Goal: Task Accomplishment & Management: Manage account settings

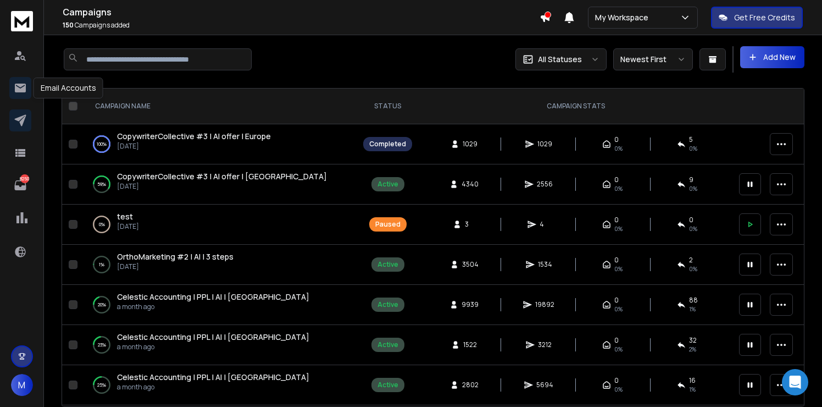
click at [29, 91] on link at bounding box center [20, 88] width 22 height 22
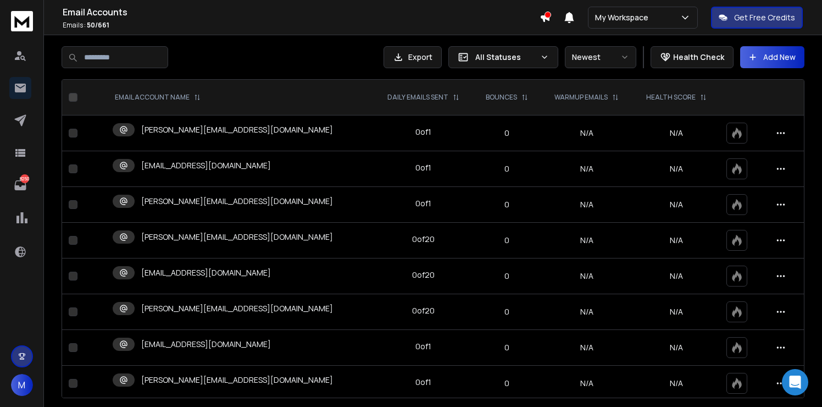
click at [762, 66] on button "Add New" at bounding box center [772, 57] width 64 height 22
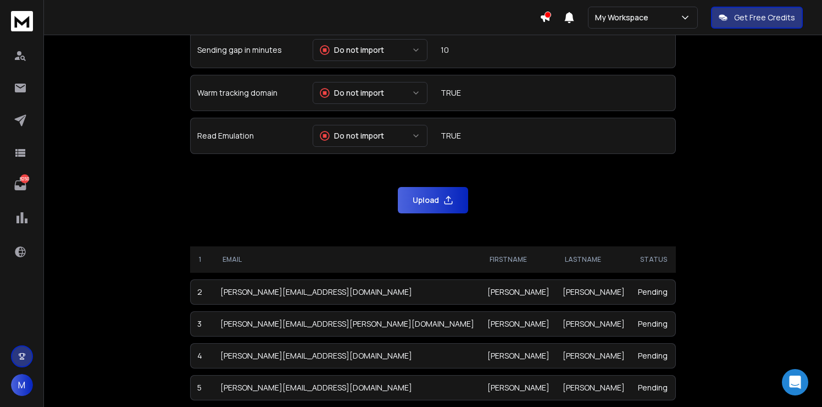
scroll to position [944, 0]
click at [445, 198] on icon at bounding box center [448, 199] width 10 height 10
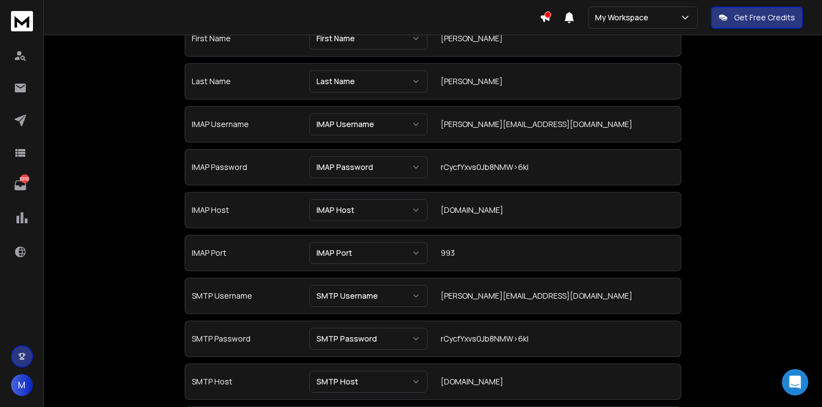
scroll to position [274, 0]
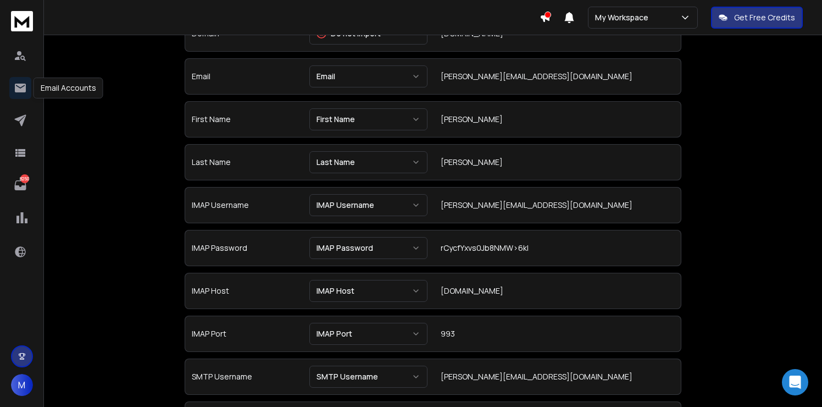
click at [20, 84] on icon at bounding box center [20, 88] width 11 height 9
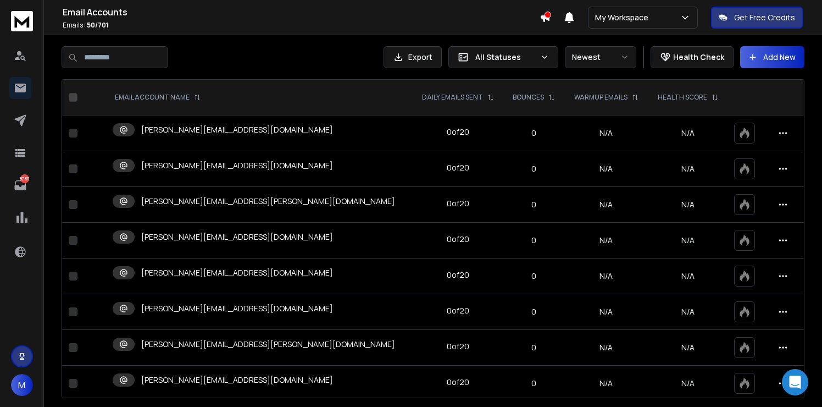
click at [165, 55] on input at bounding box center [115, 57] width 107 height 22
type input "*******"
click at [23, 124] on icon at bounding box center [20, 120] width 13 height 13
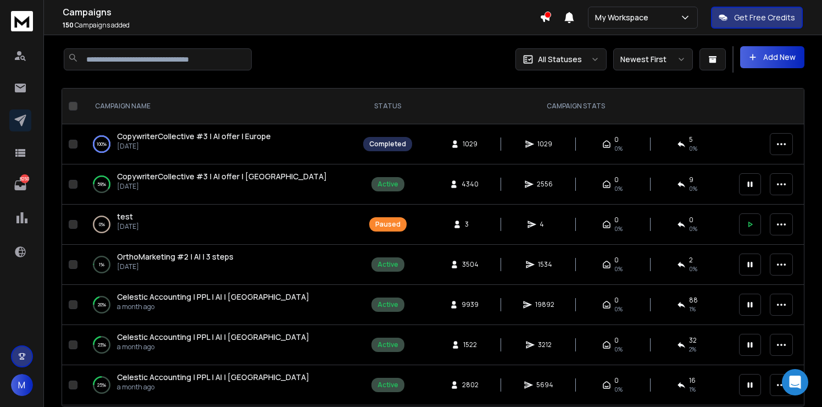
click at [132, 59] on input at bounding box center [158, 59] width 188 height 22
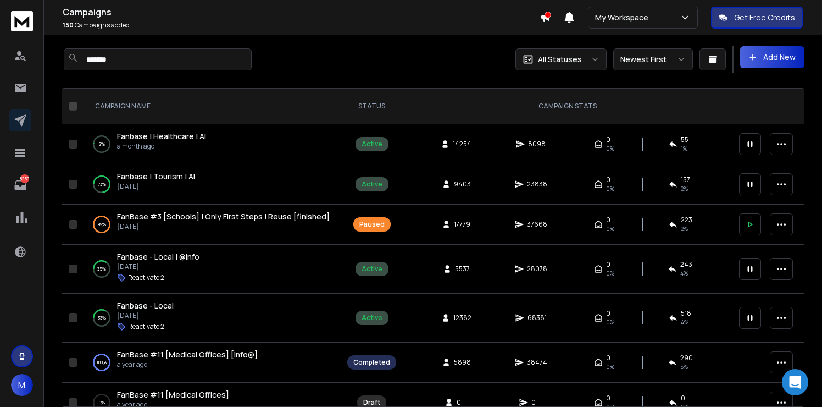
type input "*******"
click at [343, 118] on th "STATUS" at bounding box center [372, 106] width 62 height 36
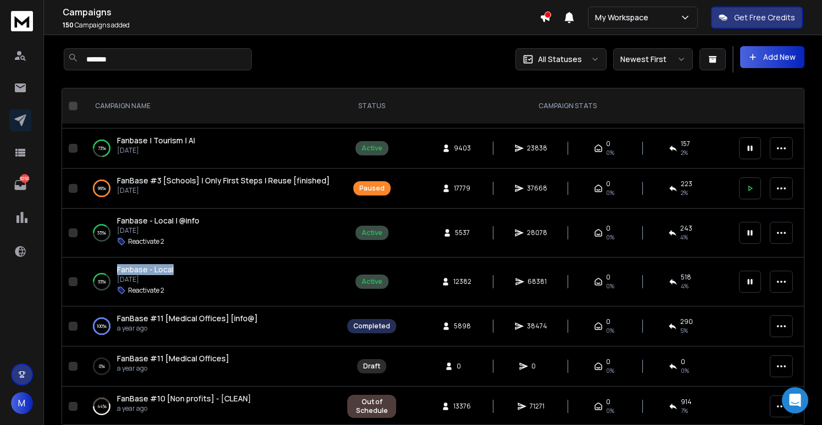
scroll to position [19, 0]
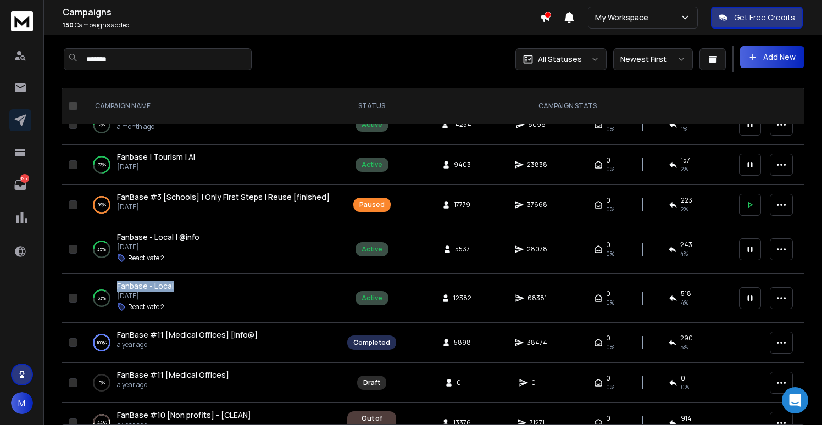
click at [790, 299] on button "button" at bounding box center [781, 298] width 23 height 22
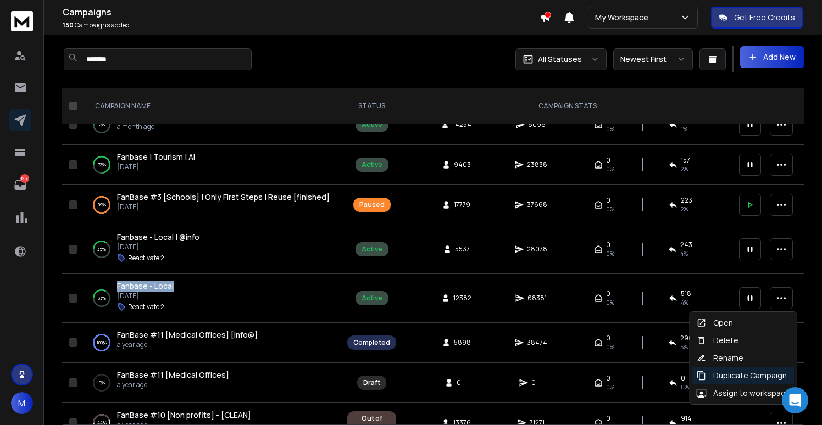
click at [736, 372] on div "Duplicate Campaign" at bounding box center [742, 375] width 90 height 11
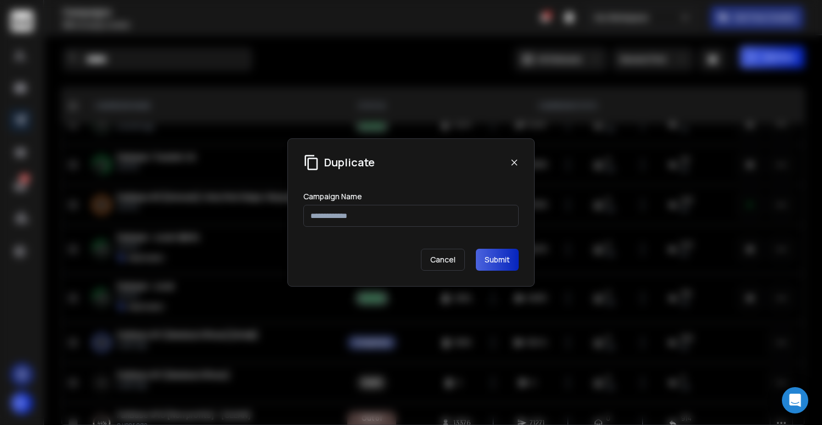
click at [480, 214] on input "text" at bounding box center [410, 216] width 215 height 22
type input "**********"
click at [502, 255] on button "Submit" at bounding box center [497, 260] width 43 height 22
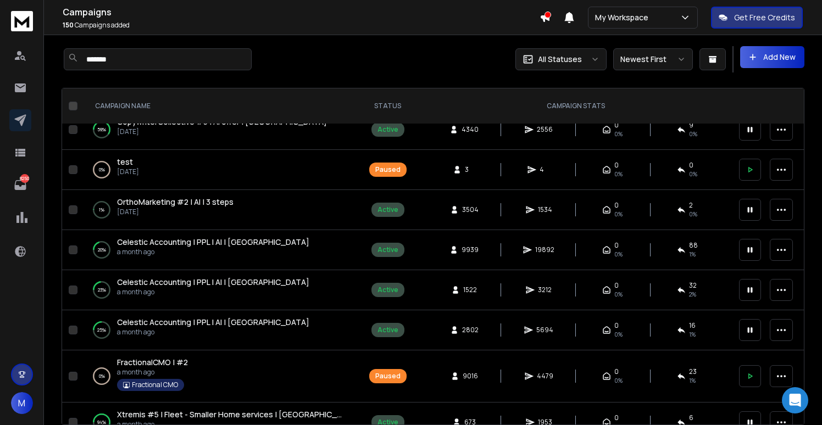
scroll to position [0, 0]
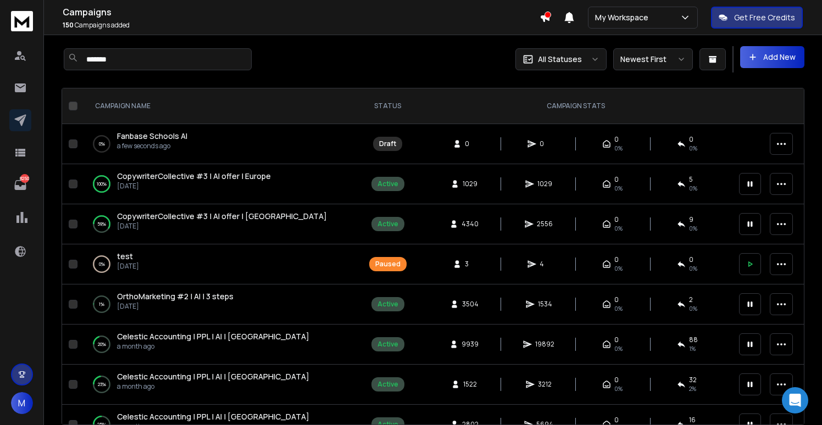
click at [176, 132] on span "Fanbase Schools AI" at bounding box center [152, 136] width 70 height 10
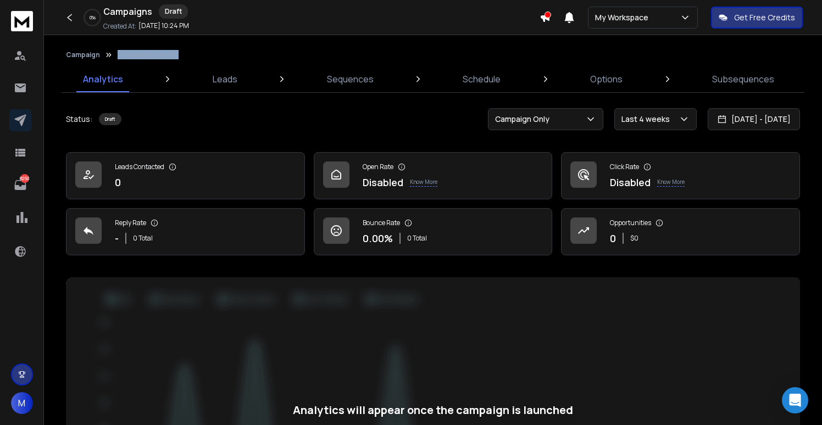
drag, startPoint x: 115, startPoint y: 57, endPoint x: 175, endPoint y: 57, distance: 59.9
click at [175, 57] on div "Campaign Fanbase Schools AI" at bounding box center [433, 55] width 734 height 9
copy p "Fanbase Schools AI"
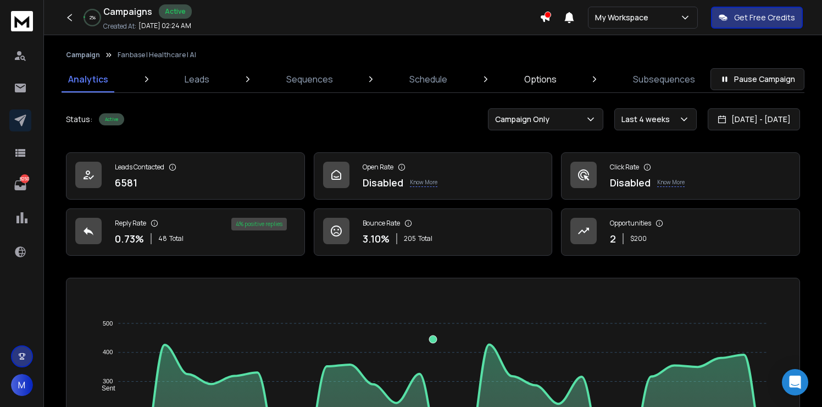
click at [539, 75] on p "Options" at bounding box center [540, 79] width 32 height 13
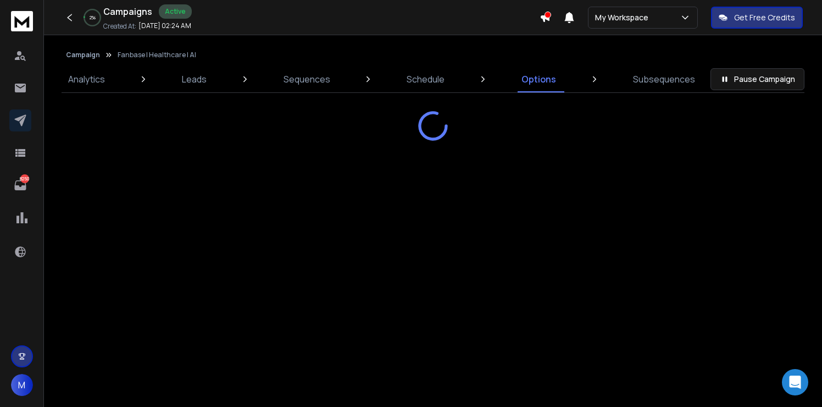
select select "*"
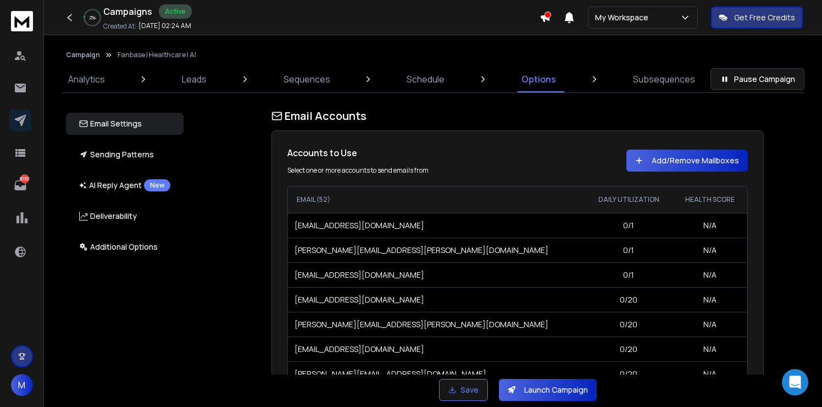
click at [701, 165] on button "Add/Remove Mailboxes" at bounding box center [686, 160] width 121 height 22
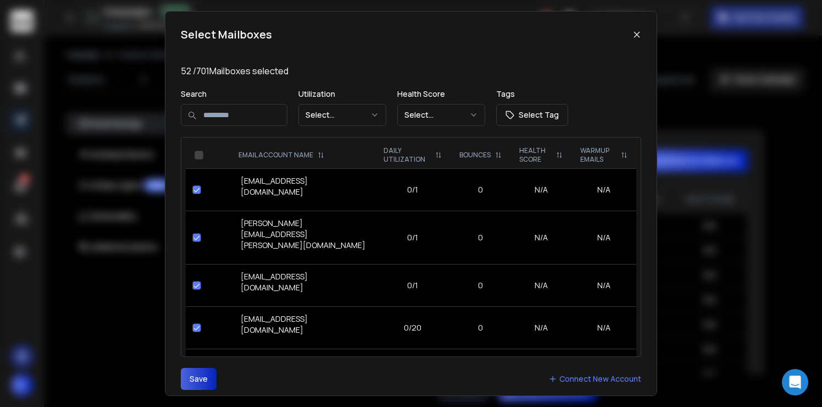
click at [242, 117] on input at bounding box center [234, 115] width 107 height 22
type input "*******"
click at [186, 210] on button "Select this Page" at bounding box center [185, 208] width 9 height 9
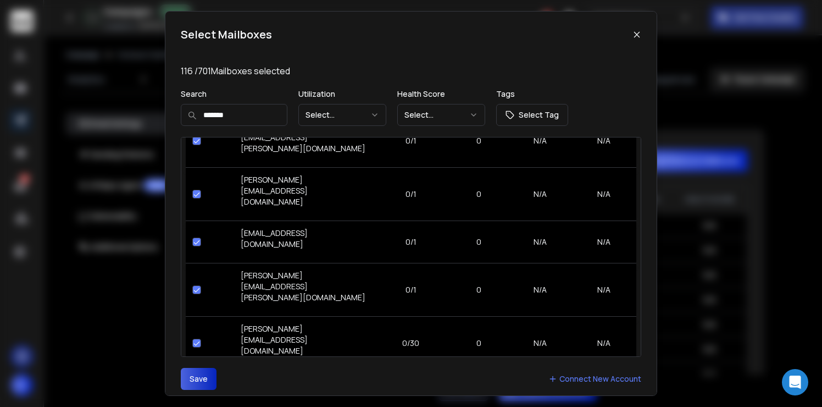
scroll to position [1618, 0]
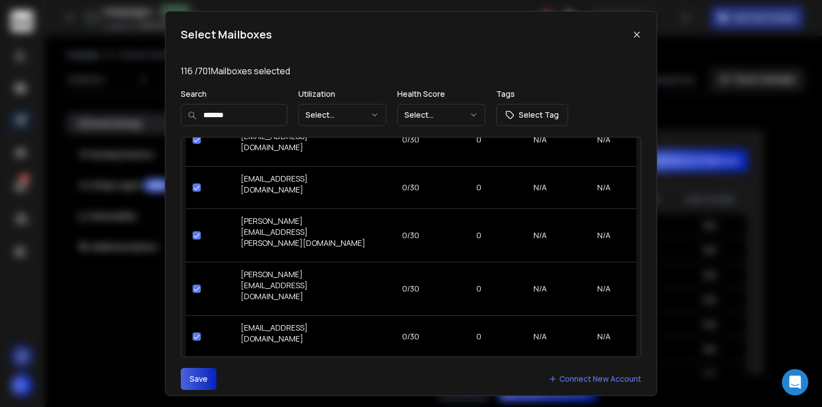
click at [206, 372] on button "Save" at bounding box center [199, 379] width 36 height 22
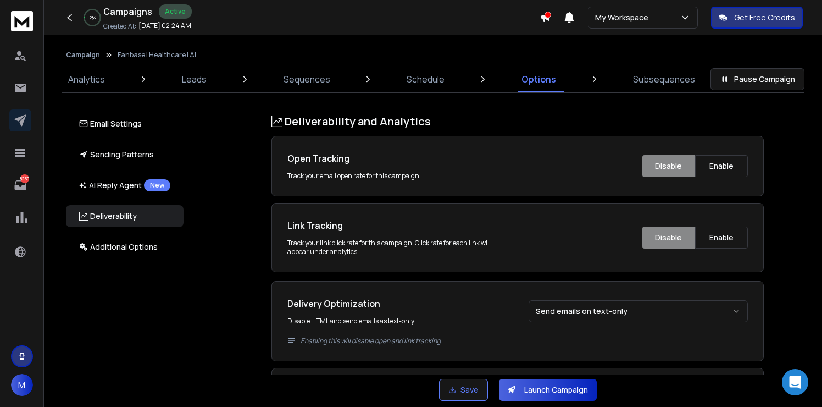
scroll to position [1384, 0]
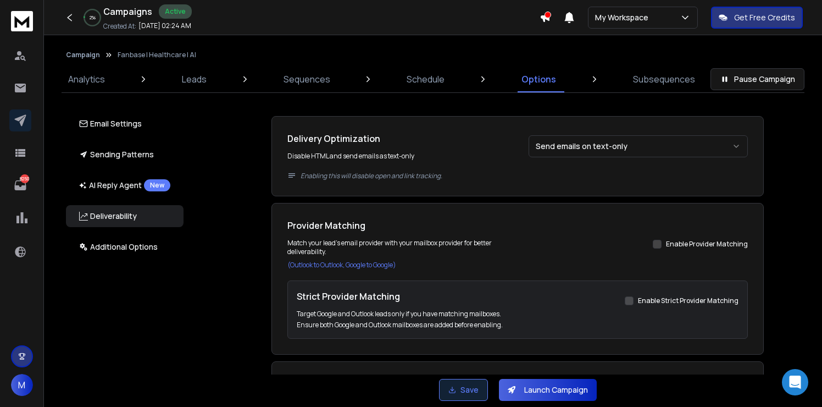
click at [470, 381] on button "Save" at bounding box center [463, 390] width 49 height 22
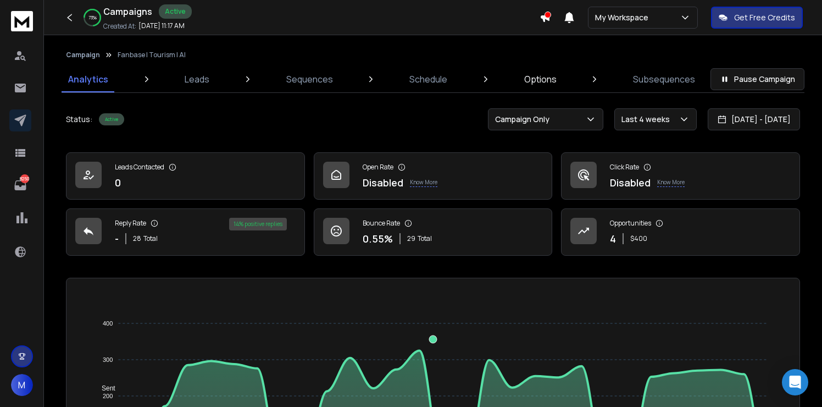
click at [543, 75] on p "Options" at bounding box center [540, 79] width 32 height 13
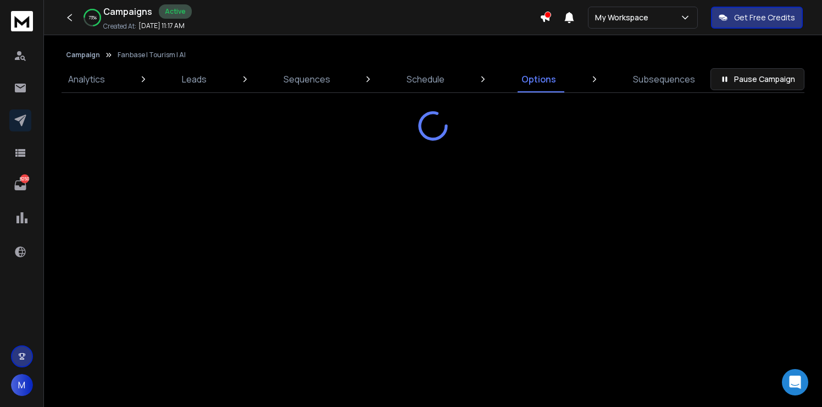
select select "*"
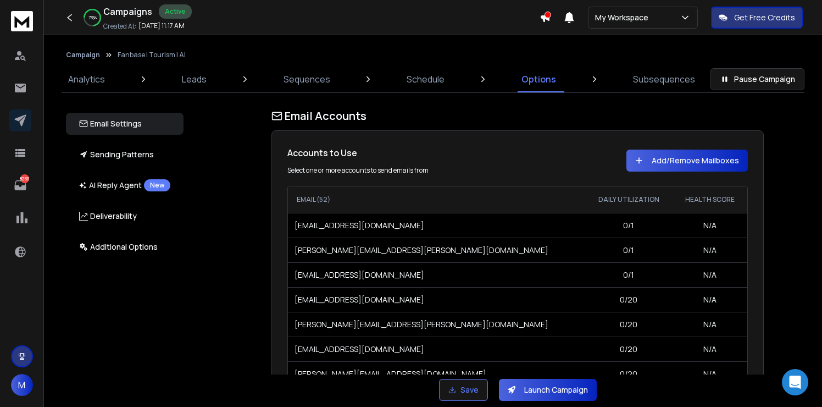
click at [649, 153] on button "Add/Remove Mailboxes" at bounding box center [686, 160] width 121 height 22
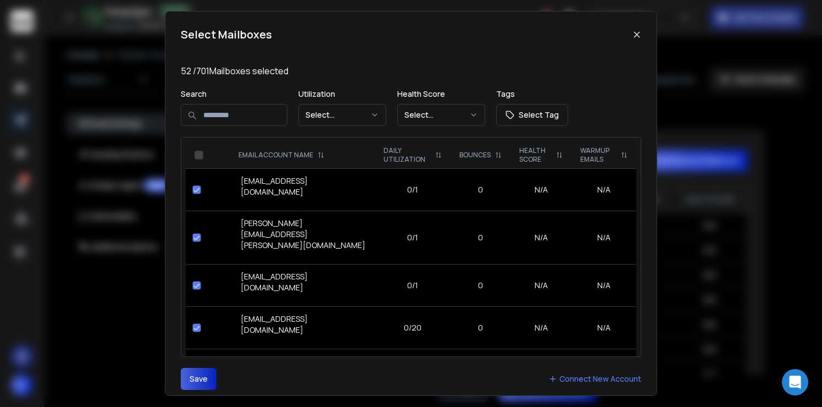
click at [228, 119] on input at bounding box center [234, 115] width 107 height 22
type input "*******"
click at [185, 206] on button "Select this Page" at bounding box center [185, 208] width 9 height 9
click at [201, 374] on button "Save" at bounding box center [199, 379] width 36 height 22
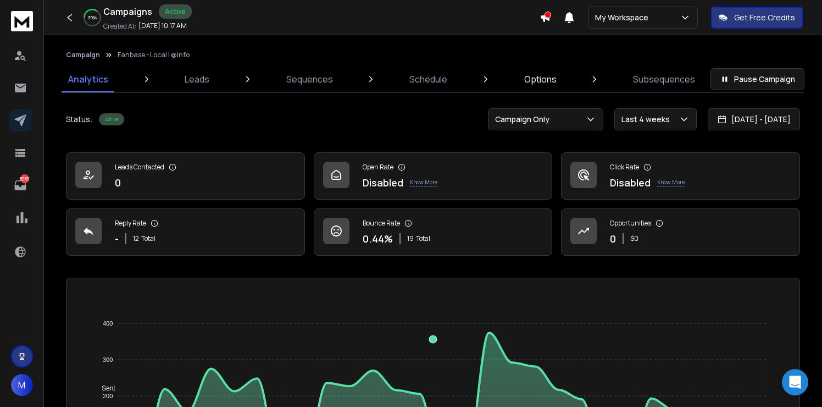
click at [542, 80] on p "Options" at bounding box center [540, 79] width 32 height 13
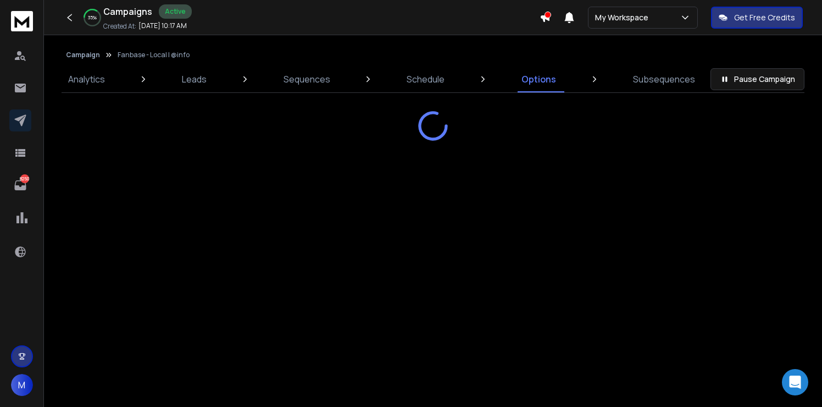
select select "*"
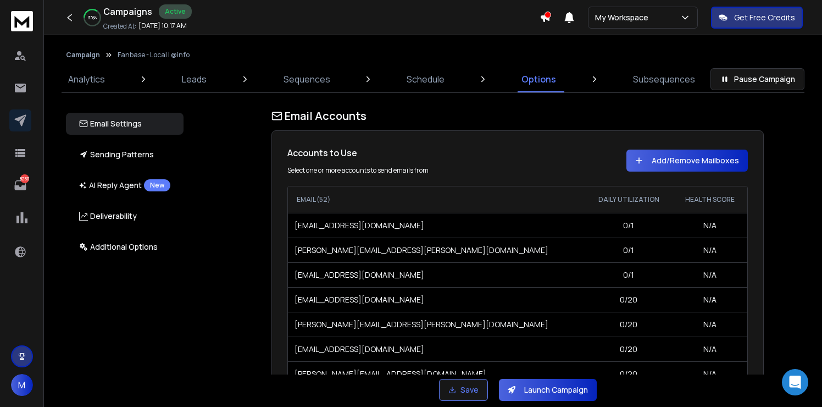
click at [686, 163] on button "Add/Remove Mailboxes" at bounding box center [686, 160] width 121 height 22
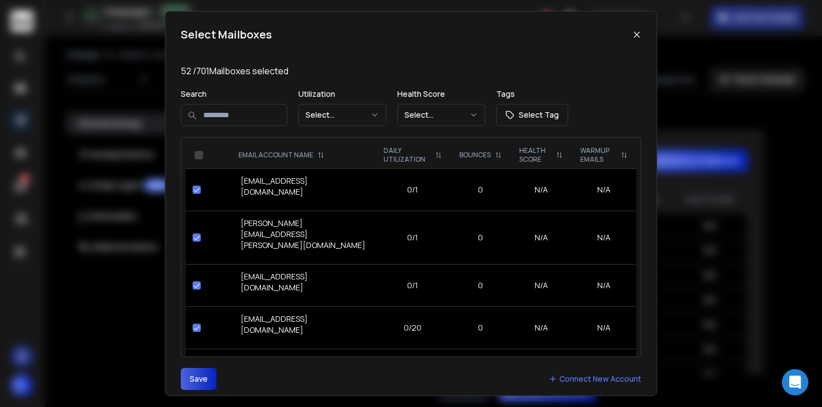
click at [220, 110] on input at bounding box center [234, 115] width 107 height 22
type input "*******"
click at [188, 208] on button "Select this Page" at bounding box center [185, 208] width 9 height 9
click at [198, 377] on button "Save" at bounding box center [199, 379] width 36 height 22
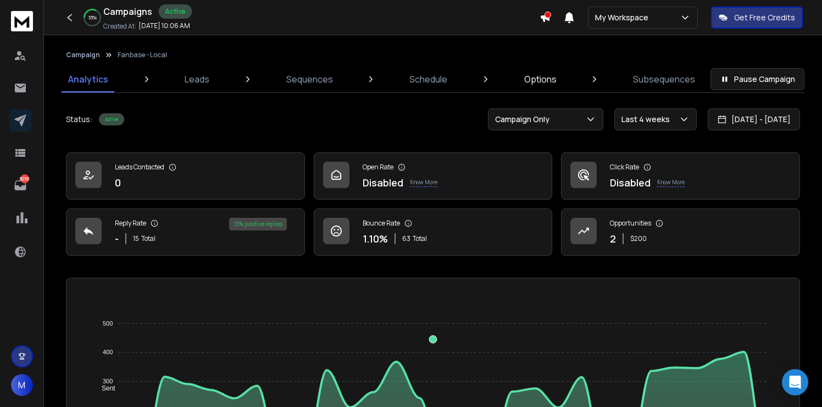
click at [543, 82] on p "Options" at bounding box center [540, 79] width 32 height 13
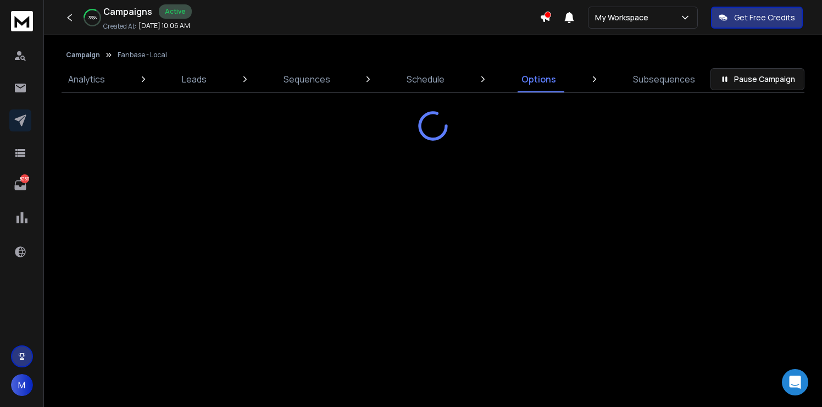
select select "*"
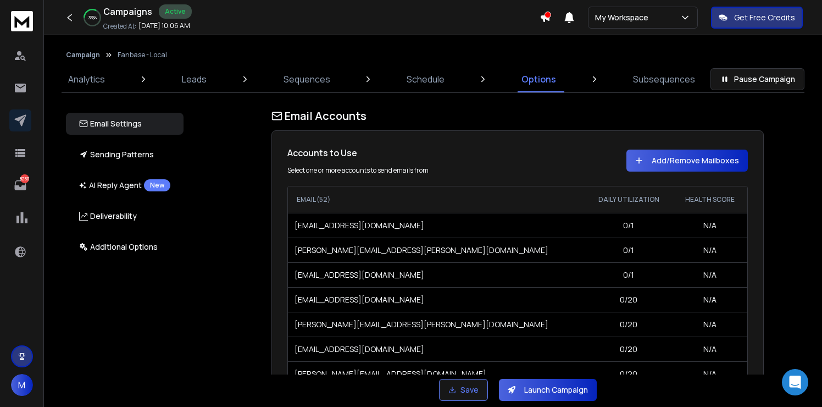
click at [709, 166] on button "Add/Remove Mailboxes" at bounding box center [686, 160] width 121 height 22
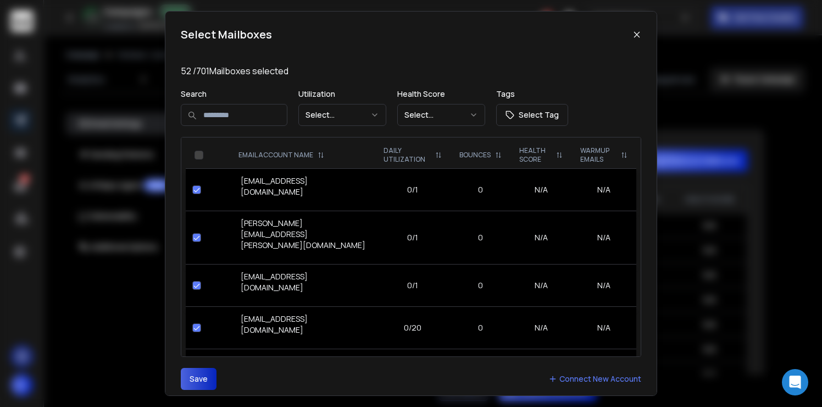
click at [245, 115] on input at bounding box center [234, 115] width 107 height 22
type input "*******"
click at [190, 207] on div "Select all 116" at bounding box center [213, 208] width 64 height 9
click at [185, 208] on button "Select this Page" at bounding box center [185, 208] width 9 height 9
click at [205, 378] on button "Save" at bounding box center [199, 379] width 36 height 22
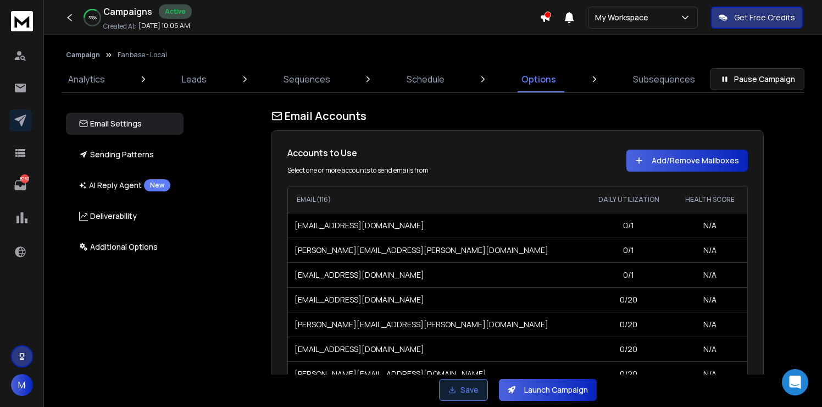
click at [453, 387] on icon "submit" at bounding box center [452, 390] width 8 height 8
